Goal: Task Accomplishment & Management: Use online tool/utility

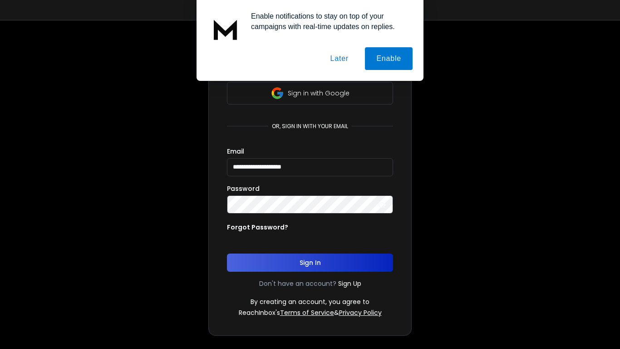
type input "**********"
click at [310, 262] on button "Sign In" at bounding box center [310, 262] width 166 height 18
